Goal: Task Accomplishment & Management: Manage account settings

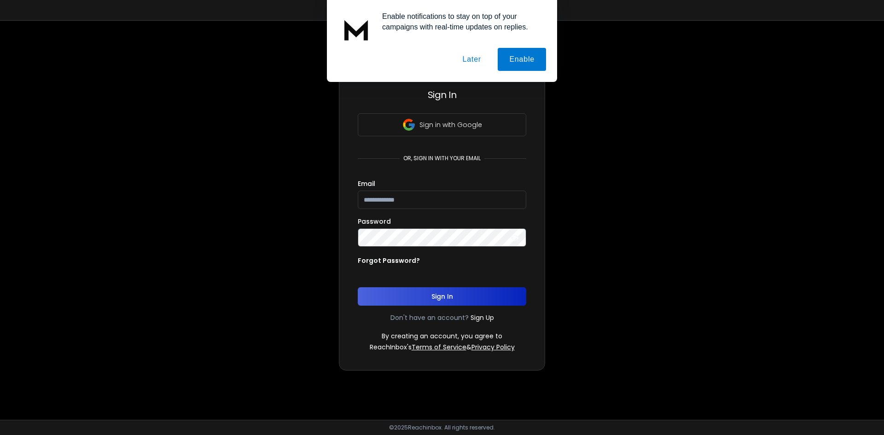
click at [402, 203] on input "email" at bounding box center [442, 200] width 168 height 18
paste input "**********"
type input "**********"
click at [446, 295] on button "Sign In" at bounding box center [442, 296] width 168 height 18
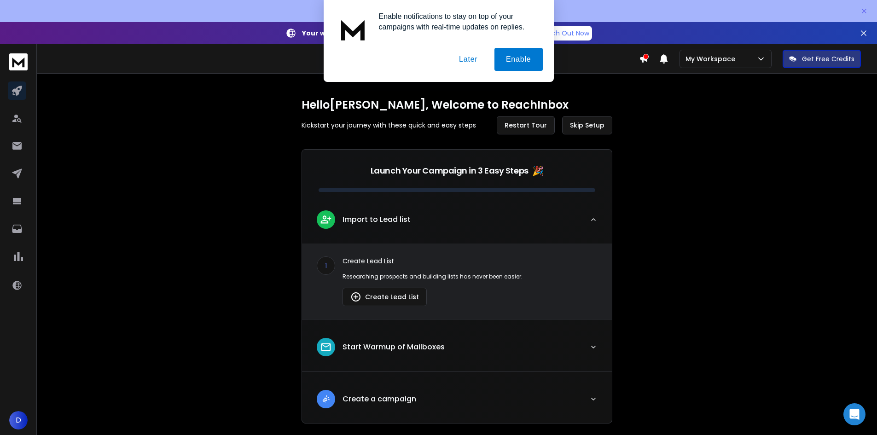
click at [465, 61] on button "Later" at bounding box center [467, 59] width 41 height 23
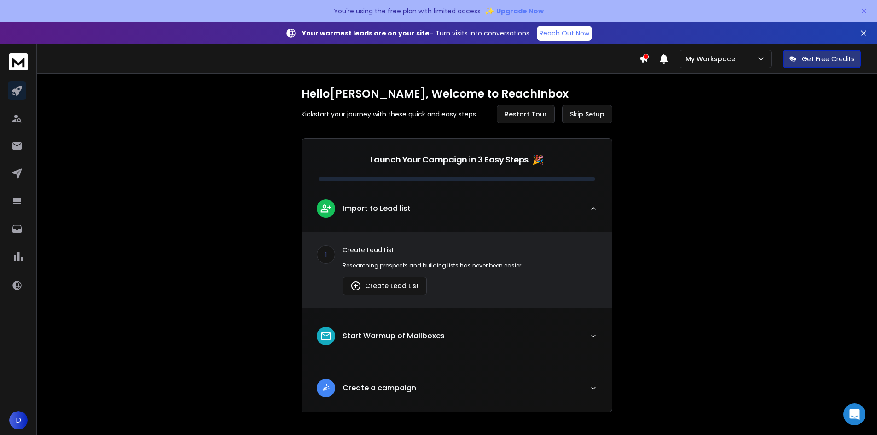
scroll to position [12, 0]
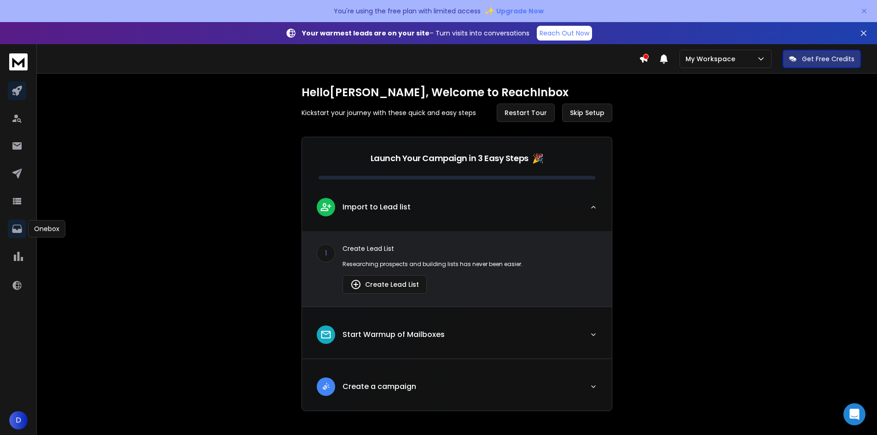
click at [21, 231] on icon at bounding box center [17, 229] width 10 height 8
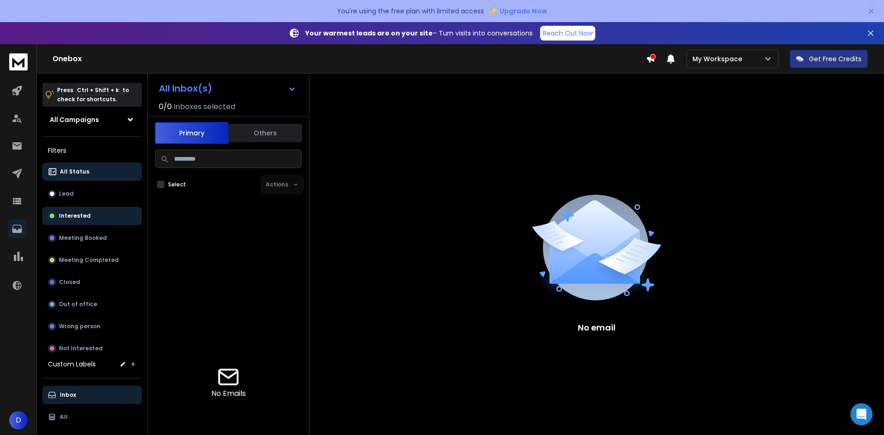
click at [99, 218] on button "Interested" at bounding box center [91, 216] width 99 height 18
click at [96, 197] on button "Lead" at bounding box center [91, 194] width 99 height 18
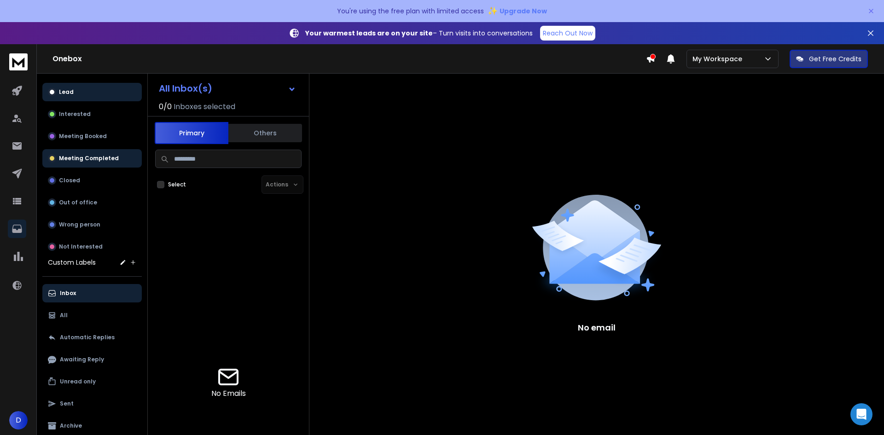
scroll to position [116, 0]
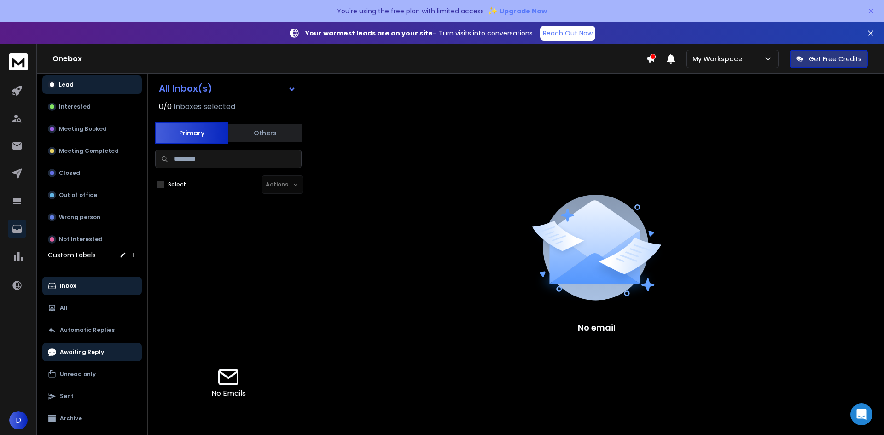
click at [112, 347] on button "Awaiting Reply" at bounding box center [91, 352] width 99 height 18
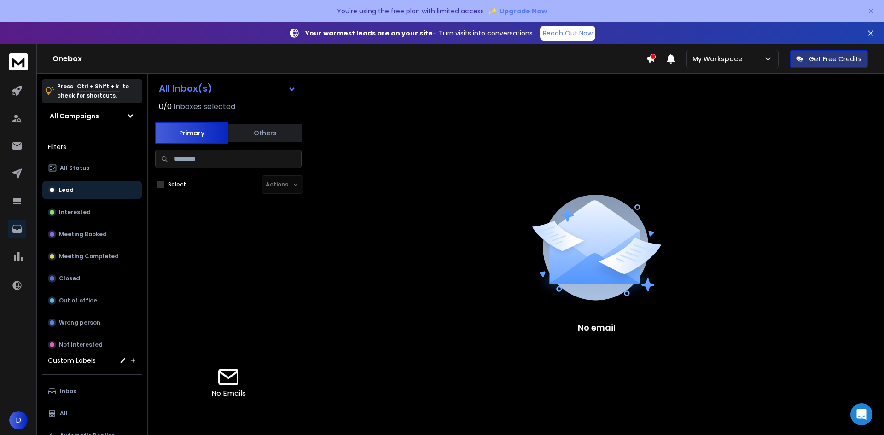
scroll to position [0, 0]
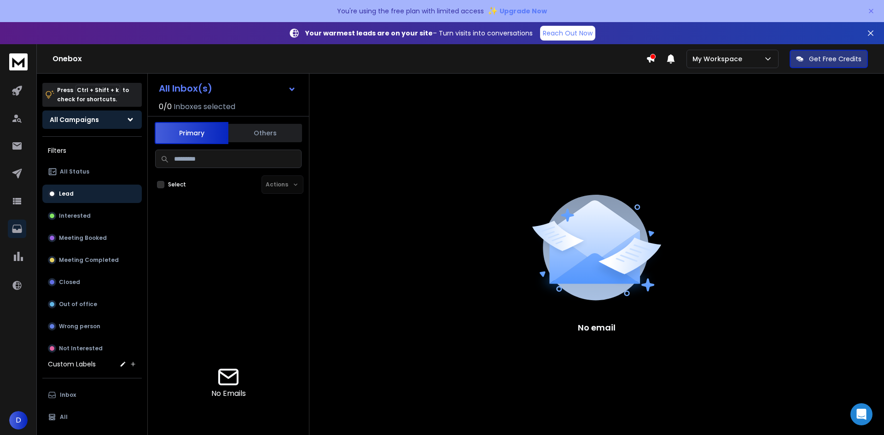
click at [127, 118] on icon at bounding box center [130, 120] width 8 height 8
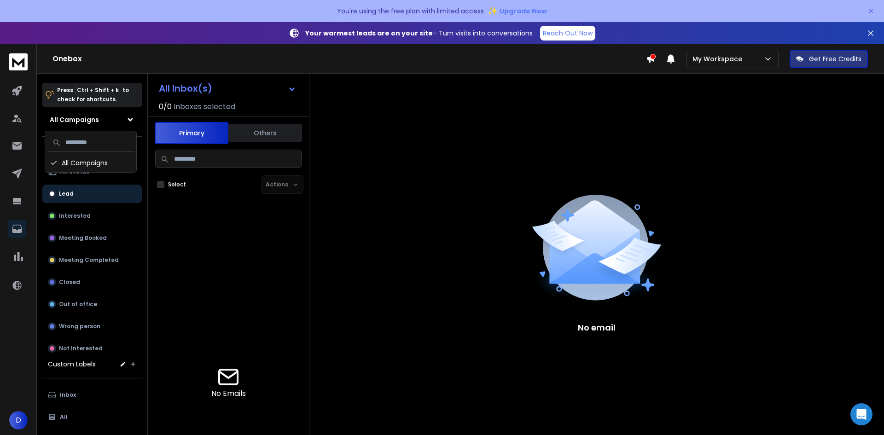
click at [192, 244] on div "No Emails" at bounding box center [228, 364] width 154 height 322
click at [89, 172] on button "All Status" at bounding box center [91, 172] width 99 height 18
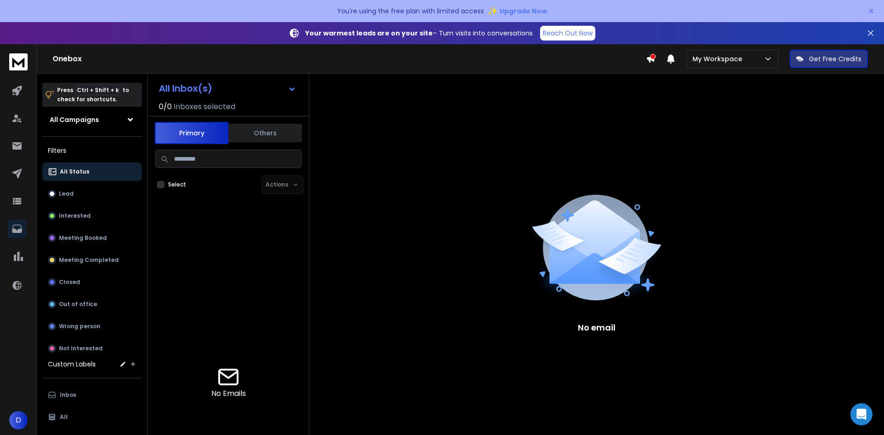
click at [259, 137] on button "Others" at bounding box center [265, 133] width 74 height 20
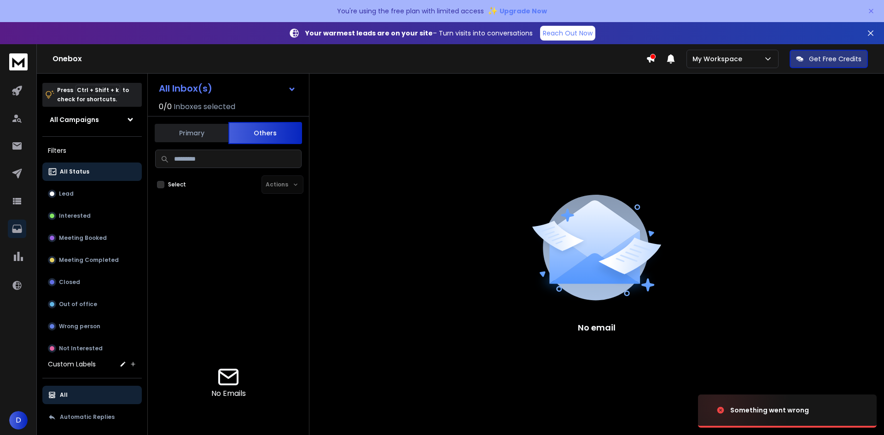
click at [200, 134] on button "Primary" at bounding box center [192, 133] width 74 height 20
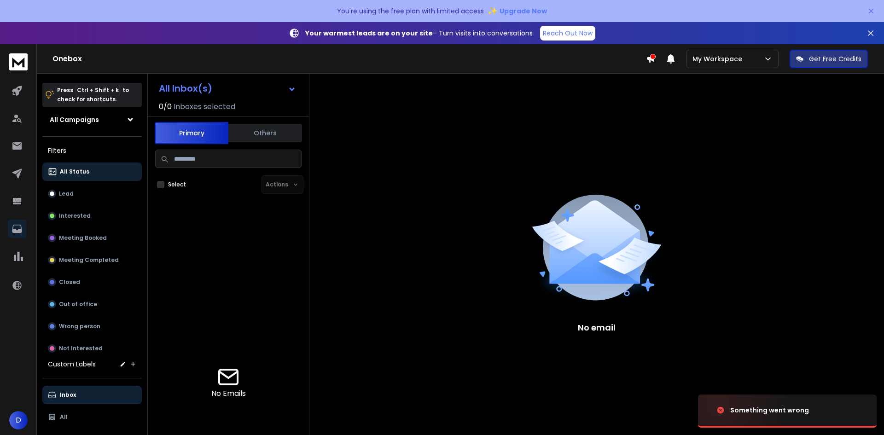
click at [252, 130] on button "Others" at bounding box center [265, 133] width 74 height 20
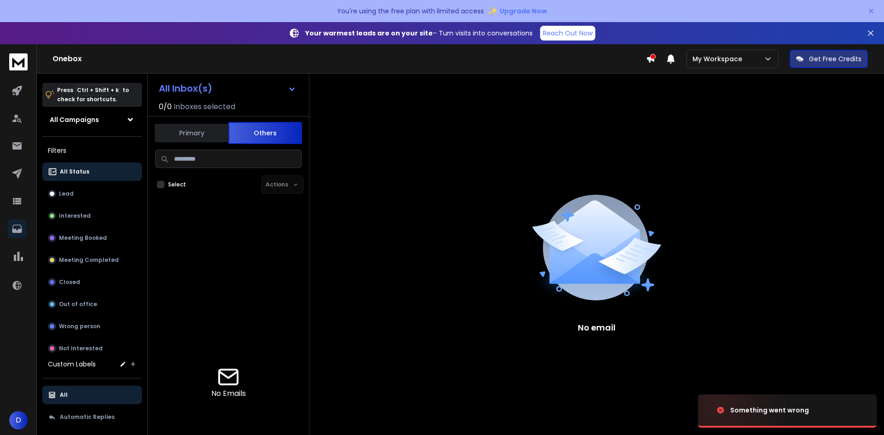
click at [198, 132] on button "Primary" at bounding box center [192, 133] width 74 height 20
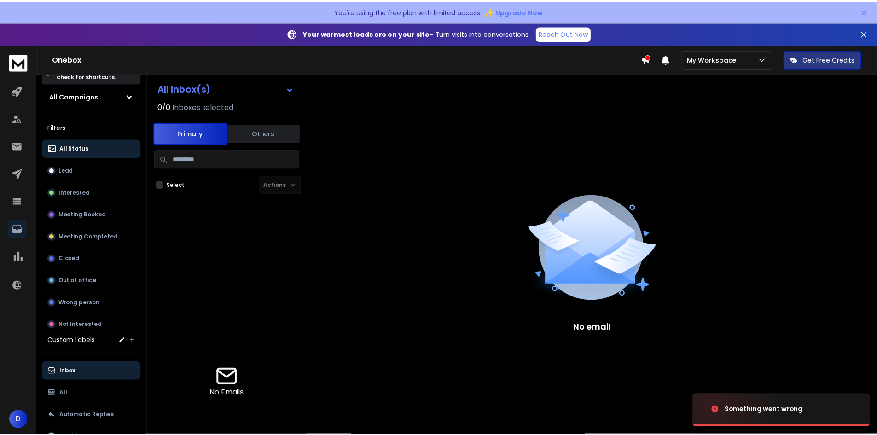
scroll to position [116, 0]
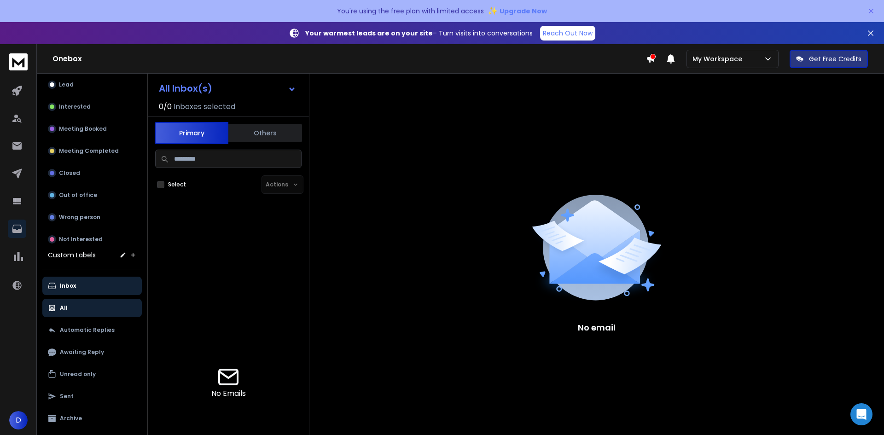
click at [99, 307] on button "All" at bounding box center [91, 308] width 99 height 18
click at [20, 200] on icon at bounding box center [17, 201] width 8 height 6
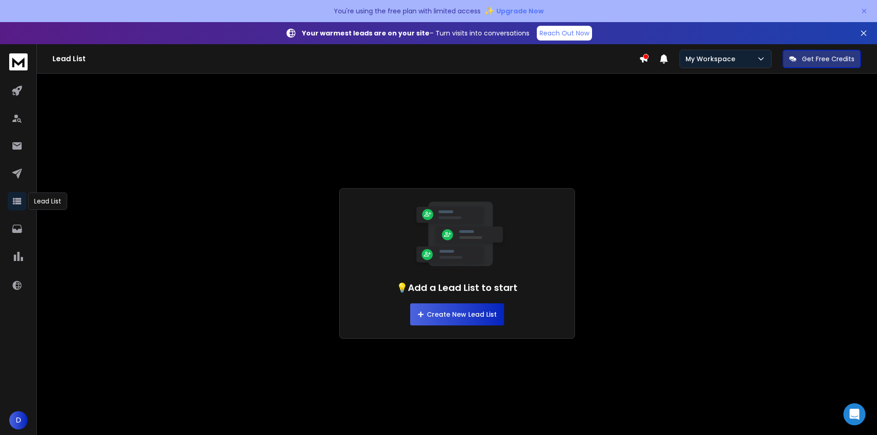
click at [749, 57] on div "My Workspace" at bounding box center [725, 58] width 80 height 9
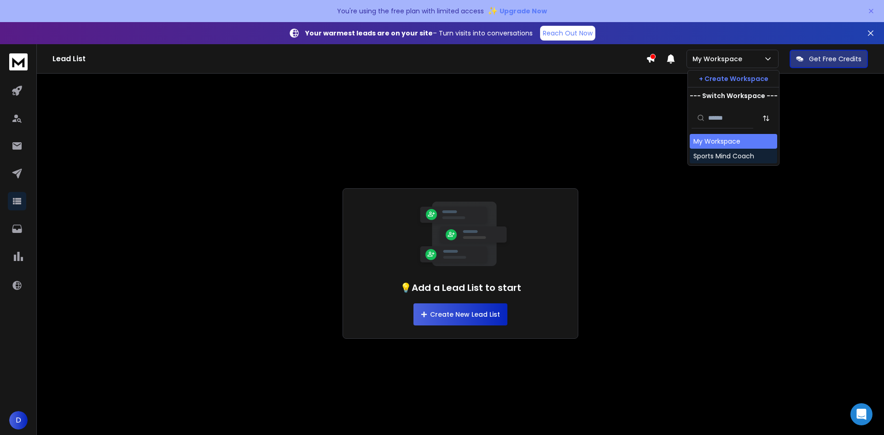
click at [735, 156] on div "Sports Mind Coach" at bounding box center [723, 155] width 61 height 9
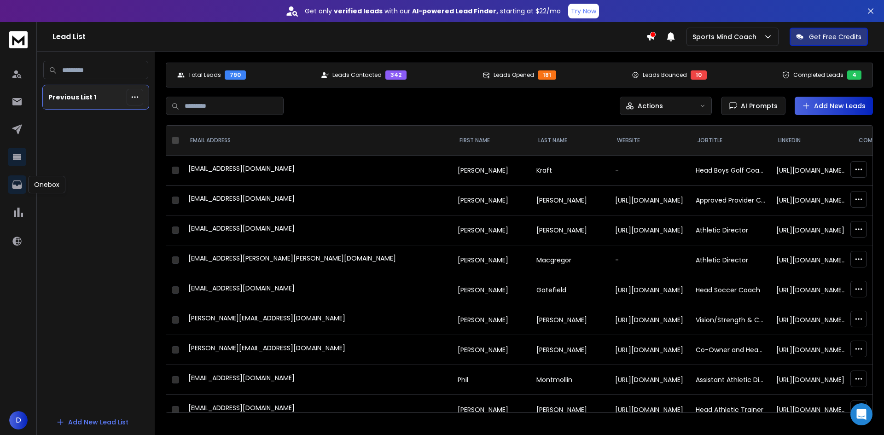
click at [18, 183] on icon at bounding box center [17, 184] width 11 height 11
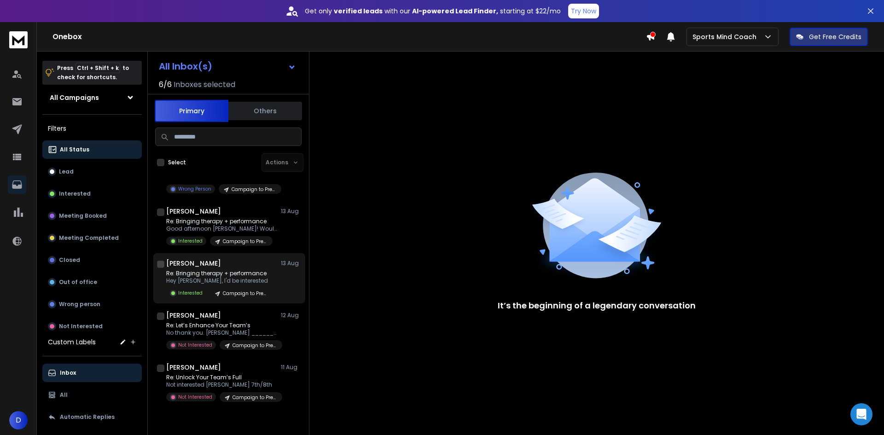
scroll to position [348, 0]
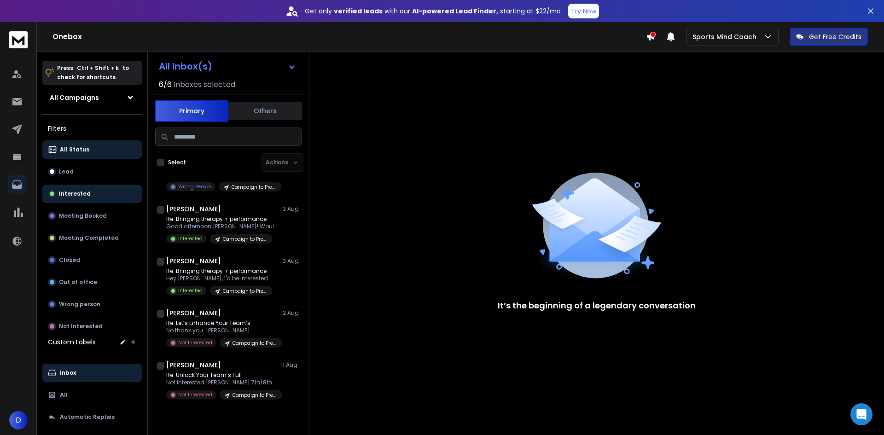
click at [99, 189] on button "Interested" at bounding box center [91, 194] width 99 height 18
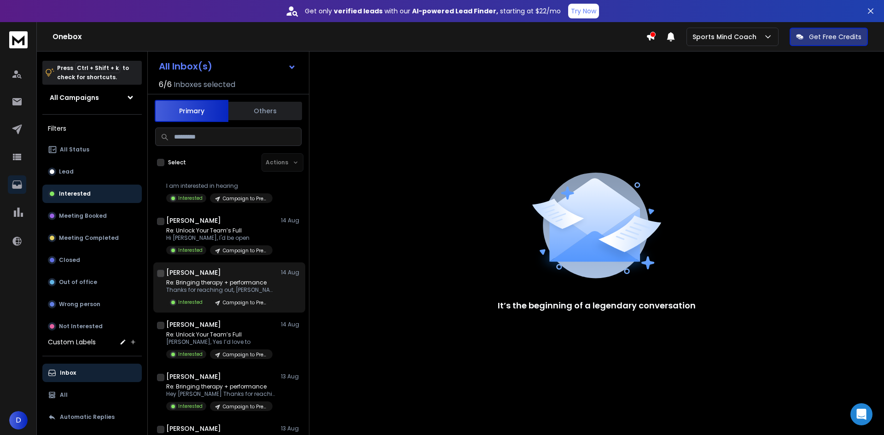
scroll to position [0, 0]
